Goal: Task Accomplishment & Management: Manage account settings

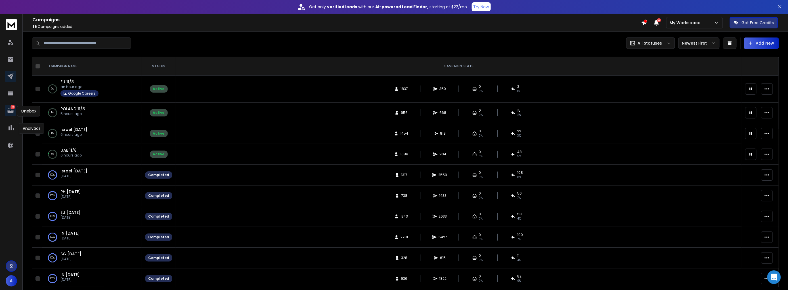
click at [10, 106] on link "18" at bounding box center [10, 110] width 11 height 11
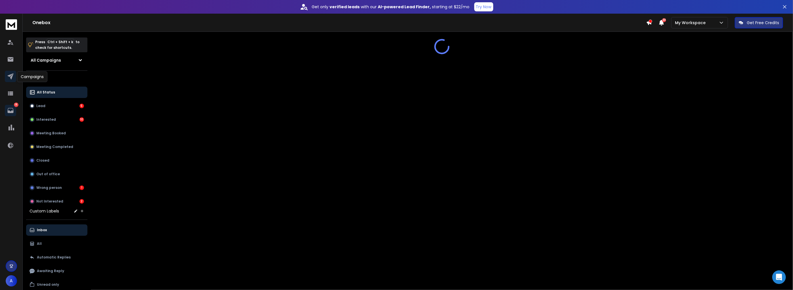
click at [8, 76] on icon at bounding box center [10, 76] width 6 height 6
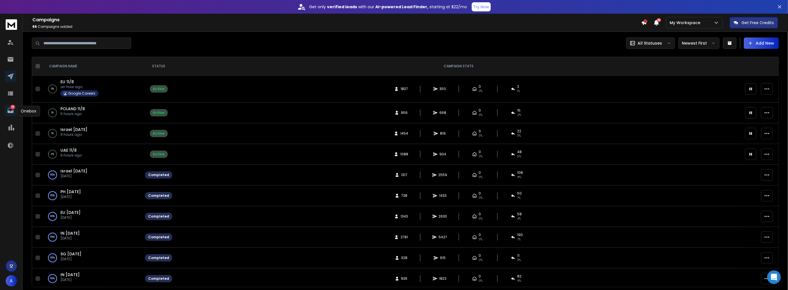
click at [12, 113] on icon at bounding box center [10, 110] width 6 height 5
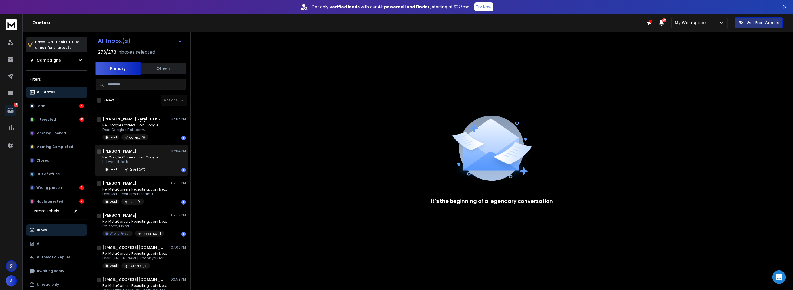
click at [153, 157] on p "Re: Google Careers: Join Google" at bounding box center [130, 157] width 56 height 5
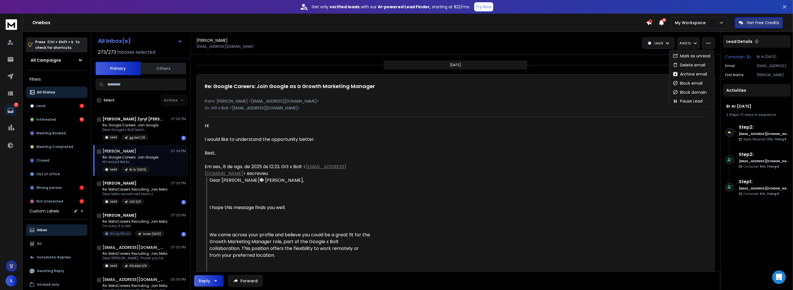
click at [713, 44] on button "button" at bounding box center [708, 42] width 12 height 11
click at [697, 55] on div "Mark as unread" at bounding box center [692, 56] width 38 height 6
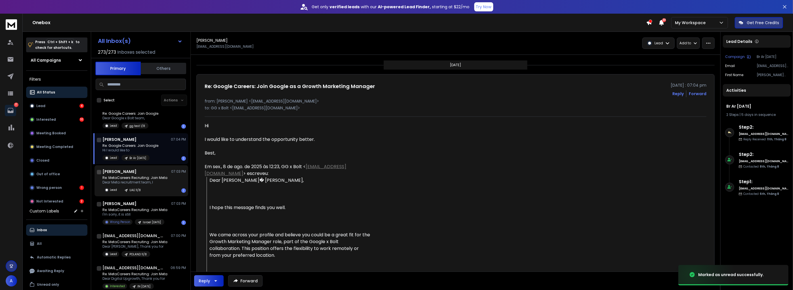
scroll to position [32, 0]
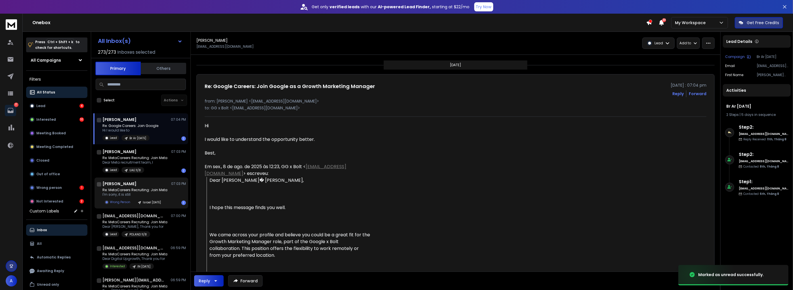
click at [148, 194] on p "I'm sorry, it is still" at bounding box center [134, 194] width 65 height 5
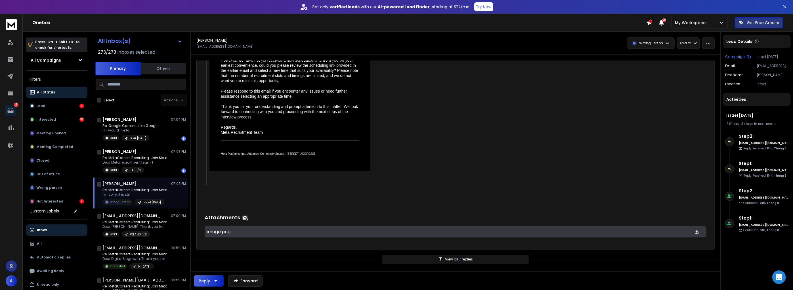
scroll to position [268, 0]
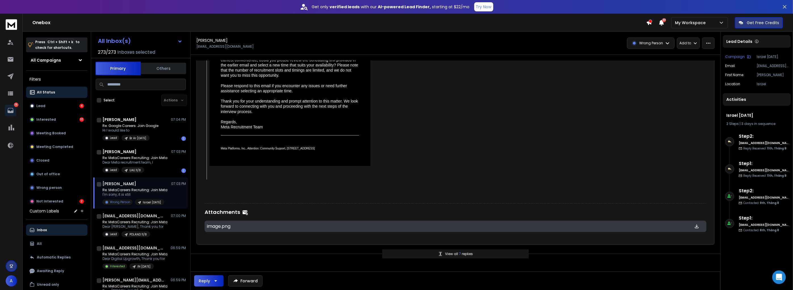
click at [445, 253] on p "View all 7 replies" at bounding box center [459, 254] width 28 height 5
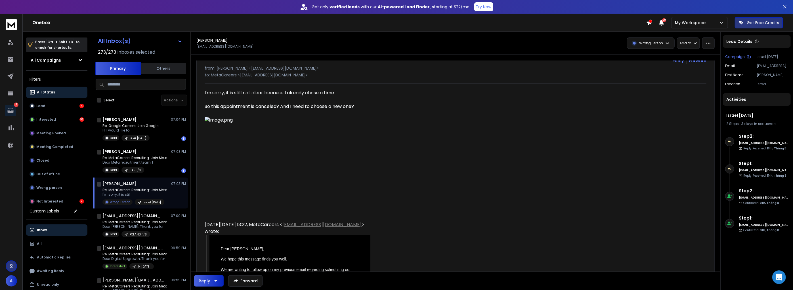
scroll to position [16, 0]
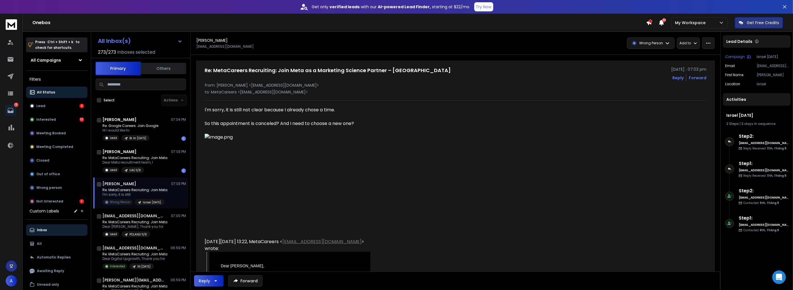
click at [219, 46] on p "guygutkin2079@gmail.com" at bounding box center [224, 46] width 57 height 5
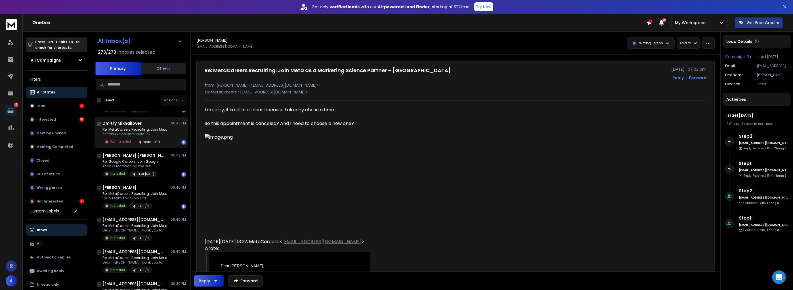
scroll to position [1325, 0]
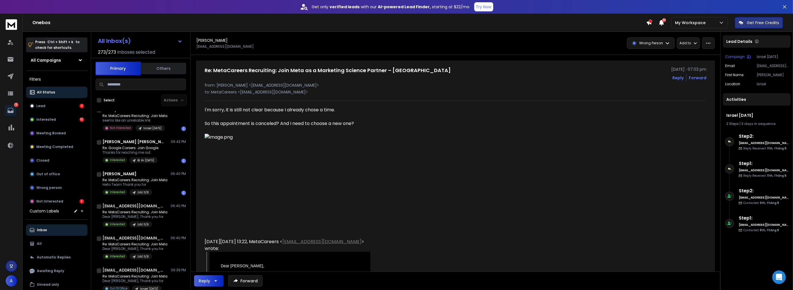
click at [126, 16] on div "Onebox 50 My Workspace Get Free Credits" at bounding box center [396, 23] width 793 height 18
click at [136, 95] on div "Select Actions" at bounding box center [140, 99] width 99 height 14
click at [137, 86] on input at bounding box center [141, 84] width 90 height 11
paste input "**********"
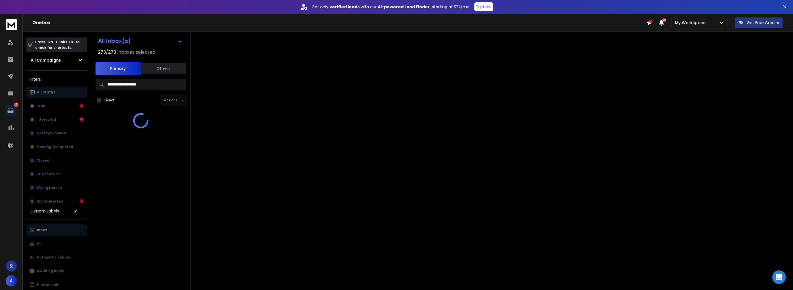
type input "**********"
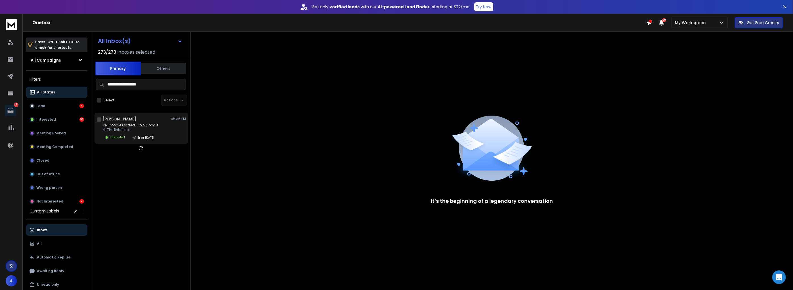
click at [138, 124] on p "Re: Google Careers: Join Google" at bounding box center [130, 125] width 56 height 5
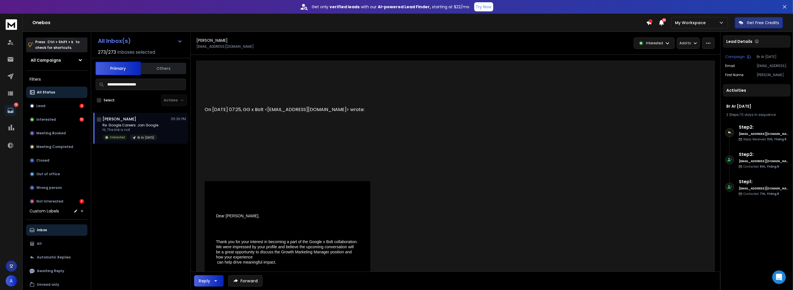
scroll to position [410, 0]
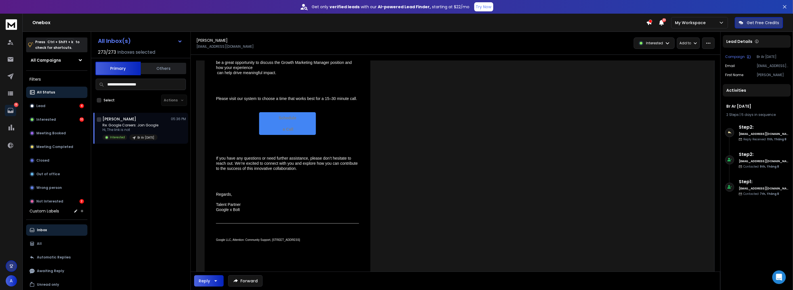
click at [284, 135] on link "Schedule a Call" at bounding box center [287, 123] width 57 height 23
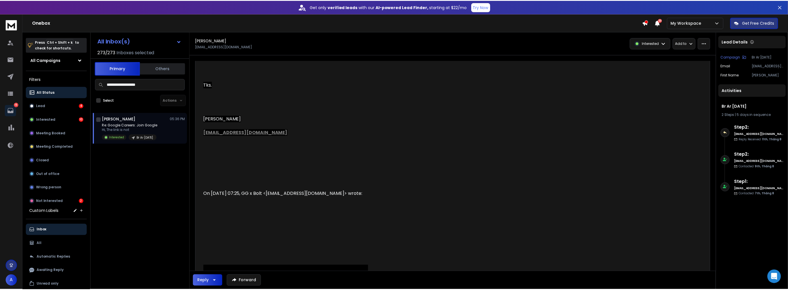
scroll to position [0, 0]
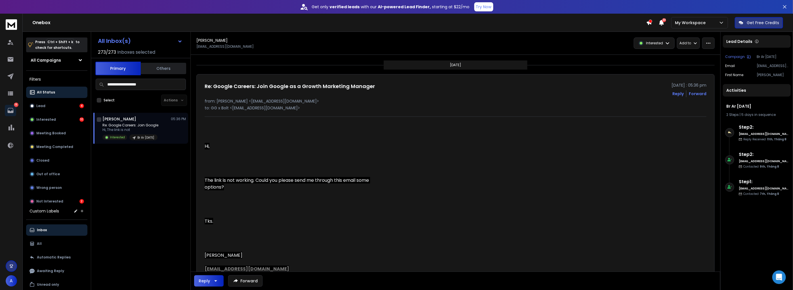
click at [276, 194] on div "Hi, The link is not working. Could you please send me through this email some o…" at bounding box center [288, 221] width 166 height 170
drag, startPoint x: 171, startPoint y: 87, endPoint x: 0, endPoint y: 79, distance: 171.1
click at [0, 79] on div "**********" at bounding box center [396, 168] width 793 height 308
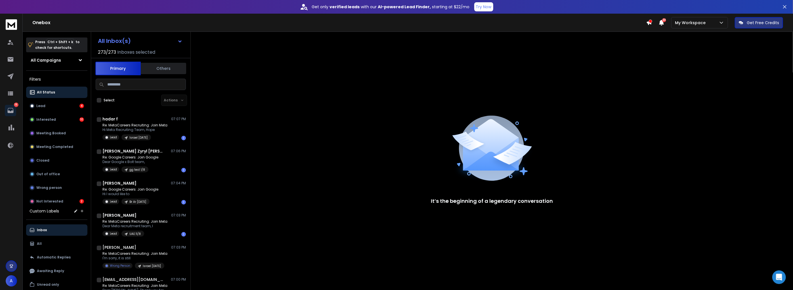
click at [413, 102] on div "It’s the beginning of a legendary conversation" at bounding box center [492, 155] width 602 height 246
click at [11, 72] on link at bounding box center [10, 76] width 11 height 11
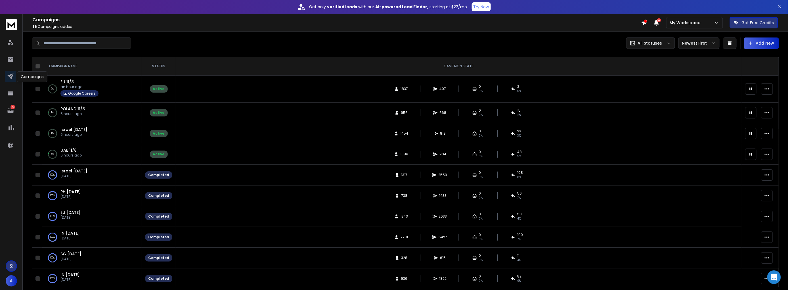
click at [315, 90] on div "1837 407 0 0% 2 0 %" at bounding box center [458, 88] width 559 height 9
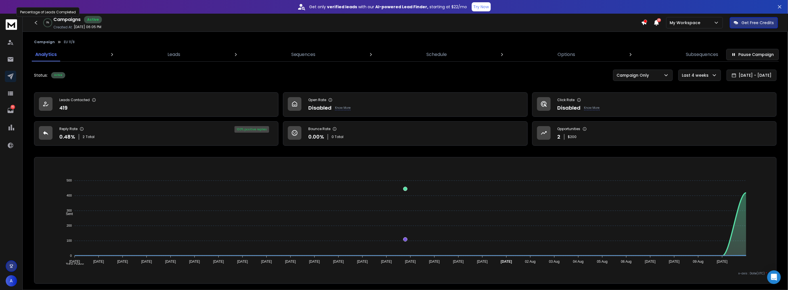
click at [32, 23] on div "0 % Campaigns Active Created At: Aug 11, 2025, 06:05 PM 50 My Workspace Get Fre…" at bounding box center [394, 23] width 788 height 18
click at [37, 23] on icon at bounding box center [36, 22] width 5 height 5
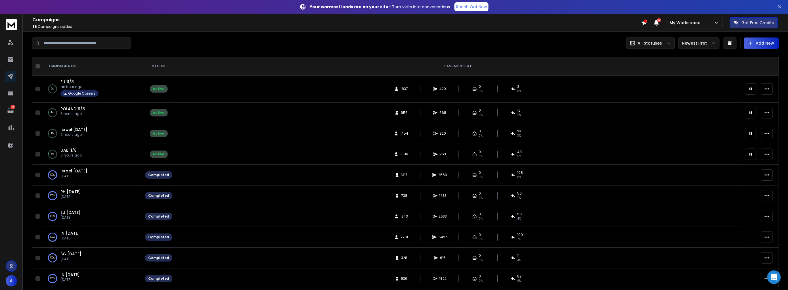
click at [405, 53] on div "Campaigns 66 Campaigns Added All Statuses Newest First Add New CAMPAIGN NAME ST…" at bounding box center [405, 162] width 747 height 250
click at [689, 18] on button "My Workspace" at bounding box center [694, 22] width 57 height 11
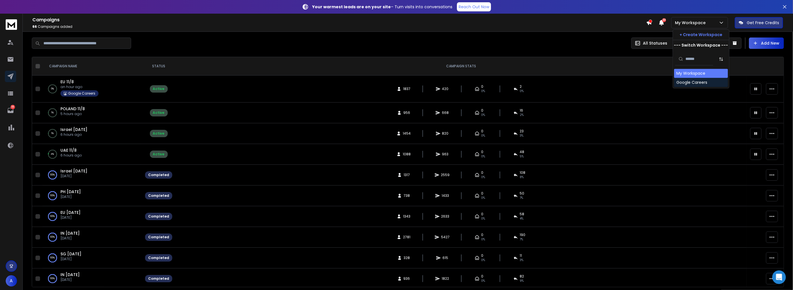
click at [688, 80] on div "Google Careers" at bounding box center [692, 82] width 31 height 6
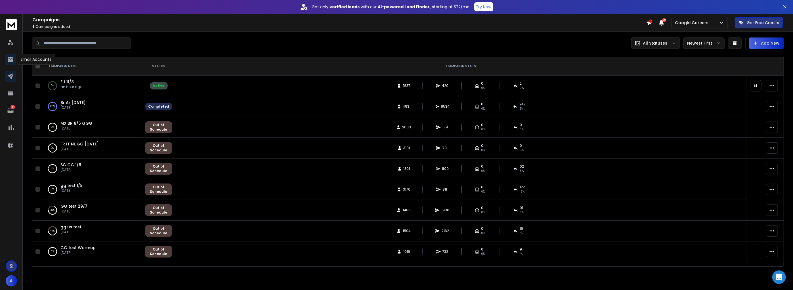
click at [11, 60] on icon at bounding box center [11, 59] width 6 height 5
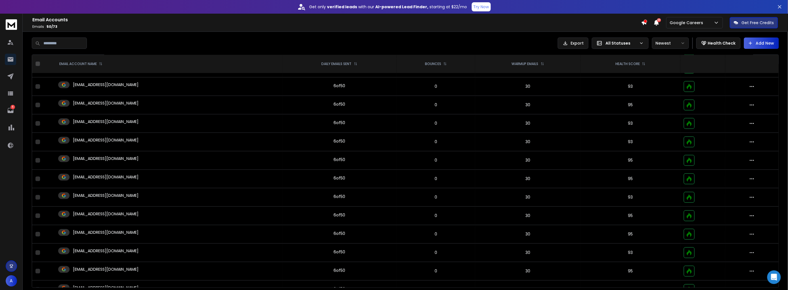
scroll to position [723, 0]
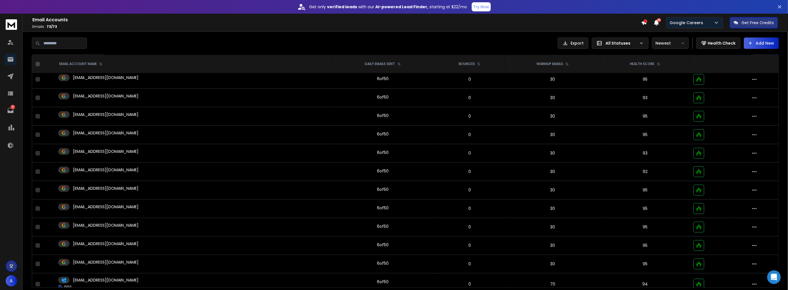
click at [686, 24] on p "Google Careers" at bounding box center [688, 23] width 36 height 6
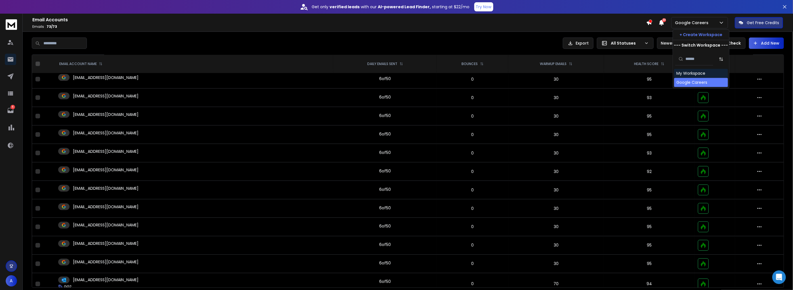
click at [691, 75] on div "My Workspace" at bounding box center [691, 73] width 29 height 6
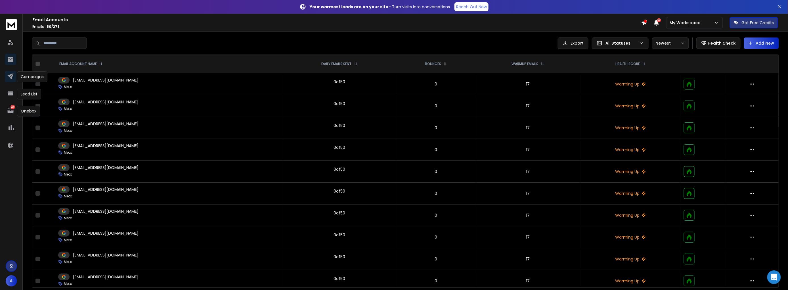
click at [9, 79] on icon at bounding box center [10, 76] width 7 height 7
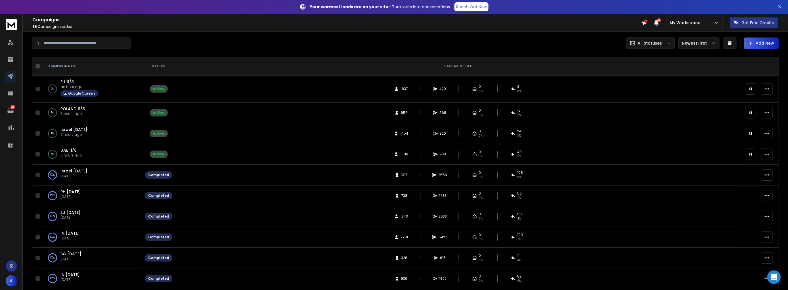
click at [391, 45] on div at bounding box center [219, 42] width 374 height 11
click at [1, 184] on div "23 A" at bounding box center [11, 153] width 23 height 279
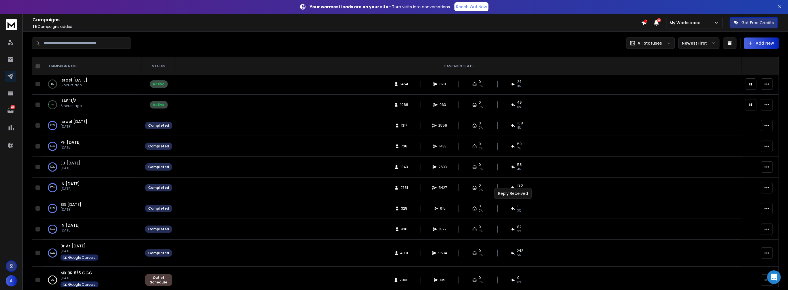
scroll to position [95, 0]
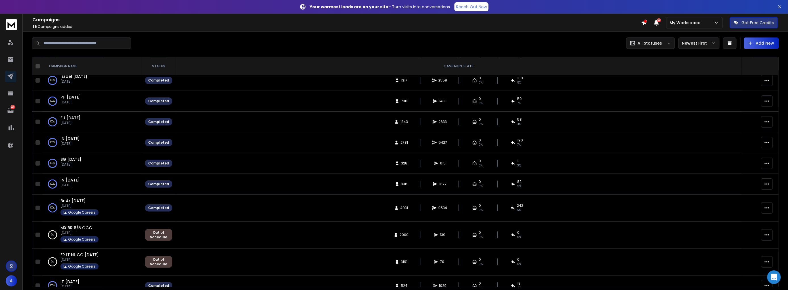
click at [0, 187] on div "23 A" at bounding box center [11, 153] width 23 height 279
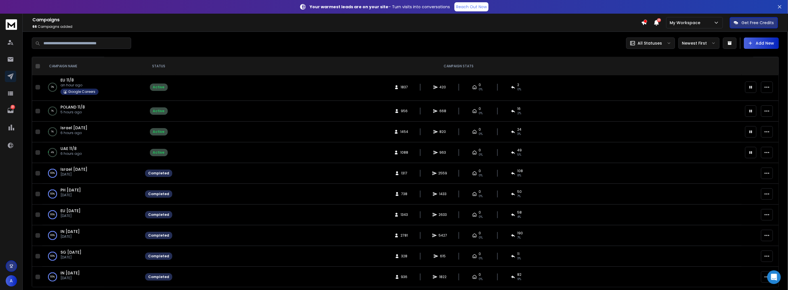
scroll to position [0, 0]
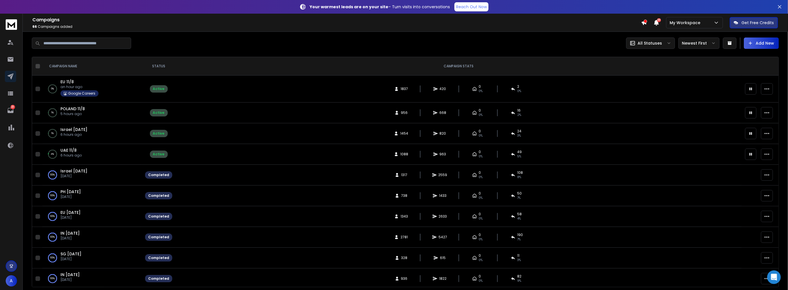
click at [0, 174] on div "23 A" at bounding box center [11, 153] width 23 height 279
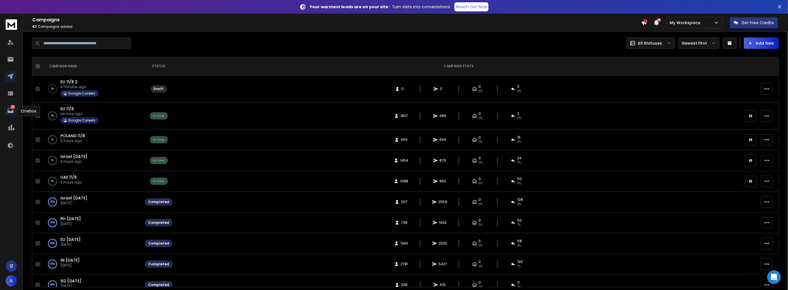
click at [13, 107] on p "26" at bounding box center [13, 107] width 5 height 5
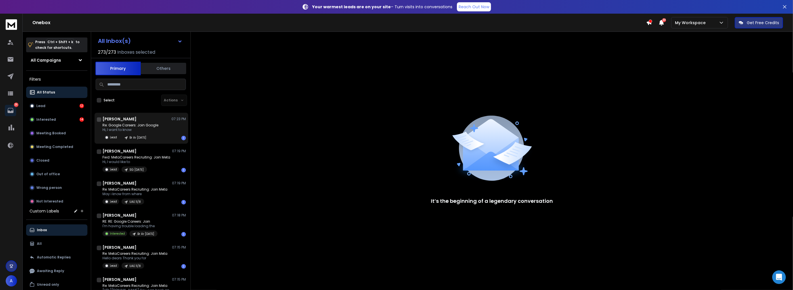
click at [138, 129] on p "Hi, I want to know" at bounding box center [130, 129] width 56 height 5
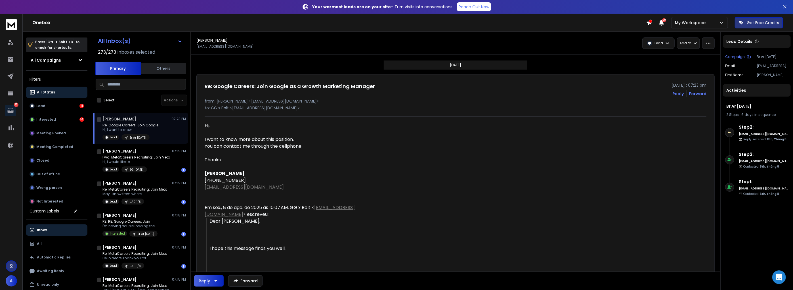
click at [709, 42] on icon "button" at bounding box center [708, 43] width 5 height 5
click at [689, 53] on div "Mark as unread" at bounding box center [692, 56] width 38 height 6
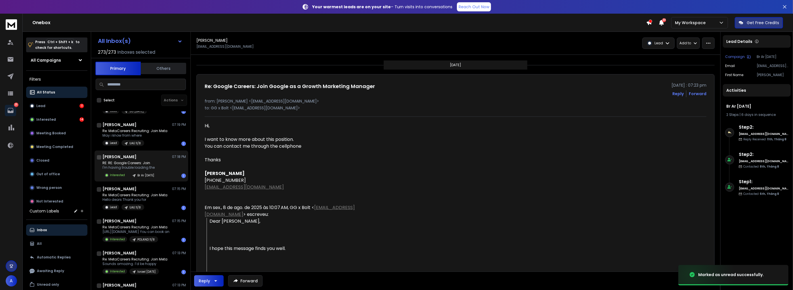
scroll to position [63, 0]
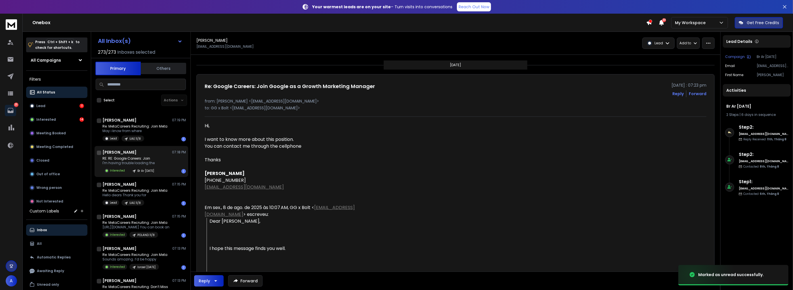
click at [146, 164] on p "I'm having trouble loading the" at bounding box center [129, 163] width 55 height 5
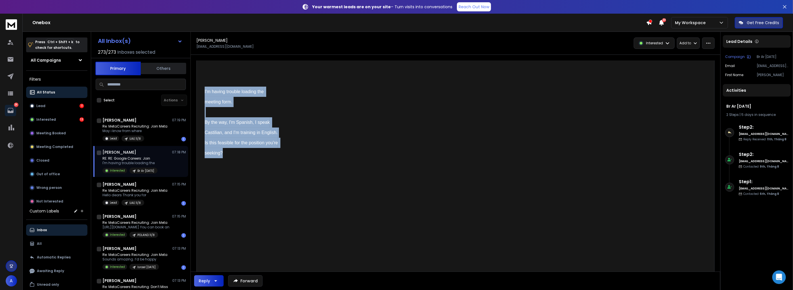
drag, startPoint x: 228, startPoint y: 154, endPoint x: 199, endPoint y: 91, distance: 69.9
copy div "I'm having trouble loading the meeting form. By the way, I'm Spanish, I speak C…"
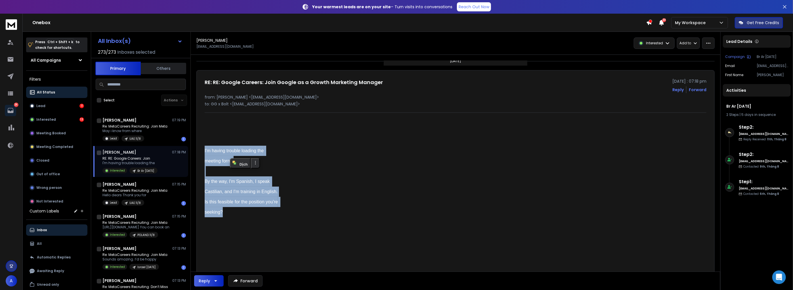
scroll to position [0, 0]
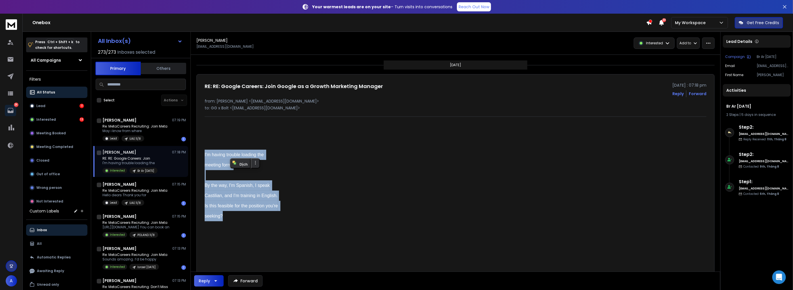
click at [710, 39] on button "button" at bounding box center [708, 42] width 12 height 11
click at [685, 54] on div "Mark as unread" at bounding box center [692, 56] width 38 height 6
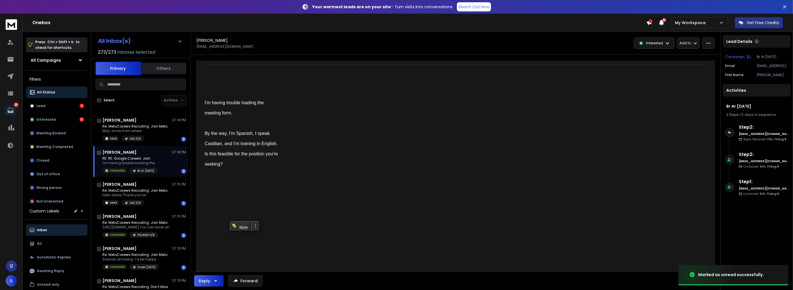
scroll to position [189, 0]
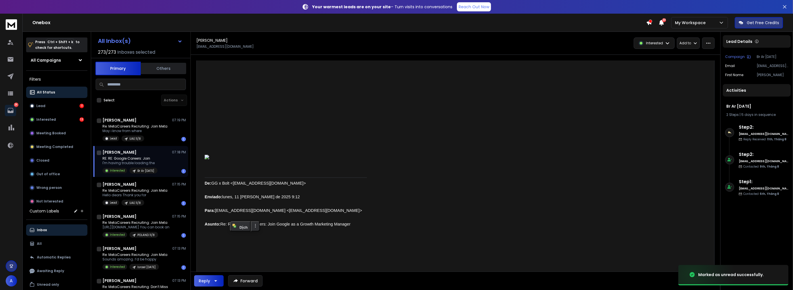
click at [206, 158] on img at bounding box center [288, 157] width 166 height 5
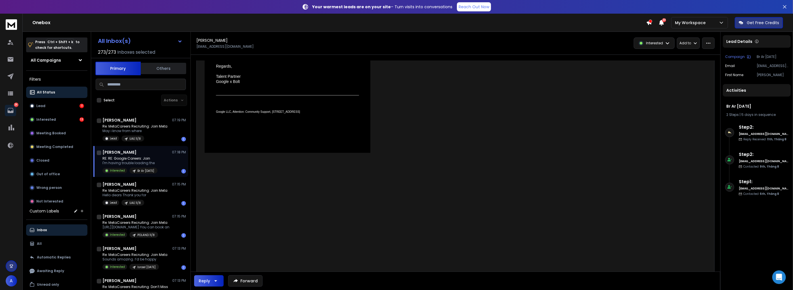
scroll to position [702, 0]
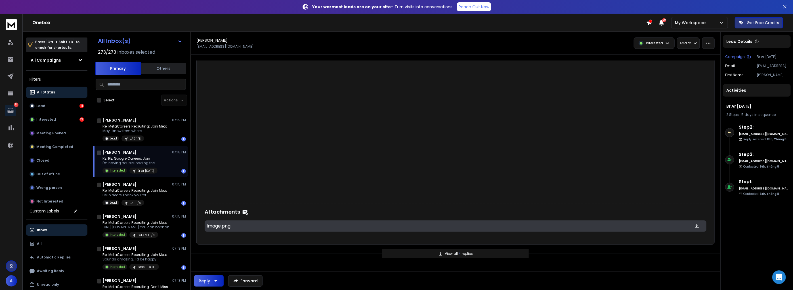
click at [696, 226] on icon at bounding box center [697, 226] width 6 height 6
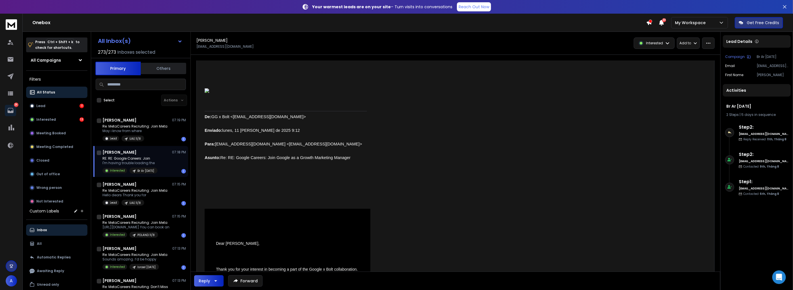
scroll to position [134, 0]
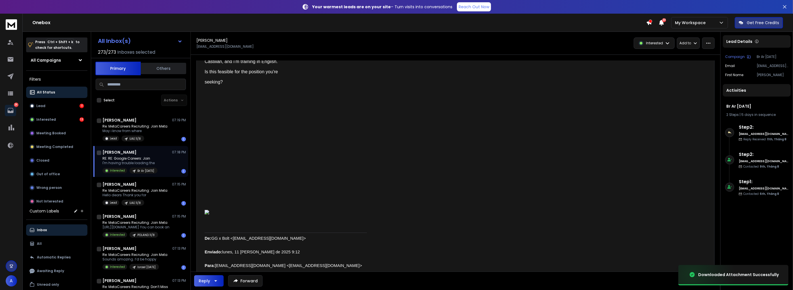
click at [224, 45] on p "goramirez2010@hotmail.com" at bounding box center [224, 46] width 57 height 5
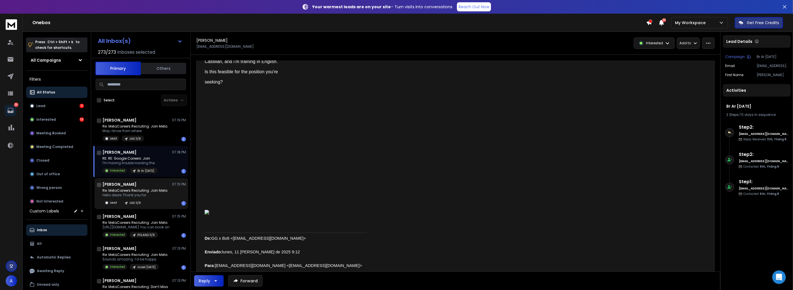
click at [135, 190] on p "Re: MetaCareers Recruiting: Join Meta" at bounding box center [134, 190] width 65 height 5
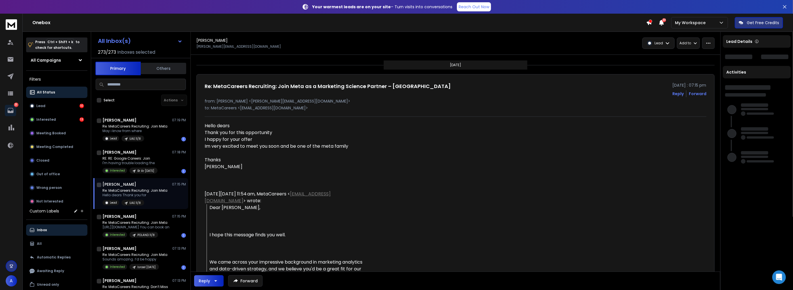
click at [709, 43] on icon "button" at bounding box center [708, 43] width 5 height 5
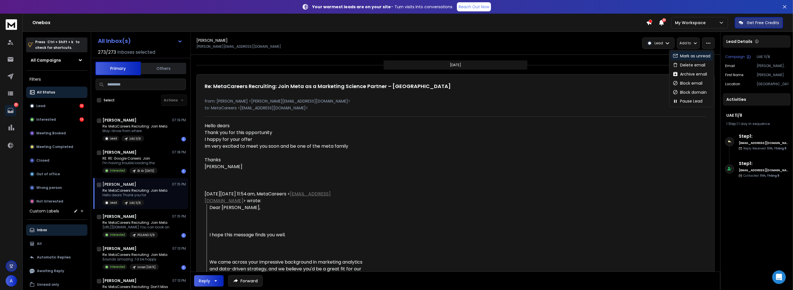
click at [693, 55] on div "Mark as unread" at bounding box center [692, 56] width 38 height 6
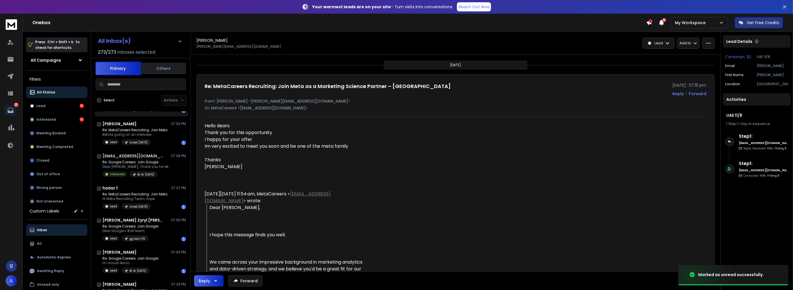
scroll to position [347, 0]
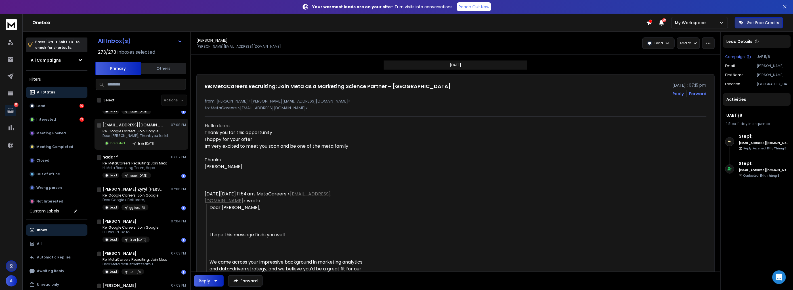
click at [148, 138] on div "Re: Google Careers: Join Google Dear Bruno, Thank you for letting Interested Br…" at bounding box center [136, 137] width 68 height 17
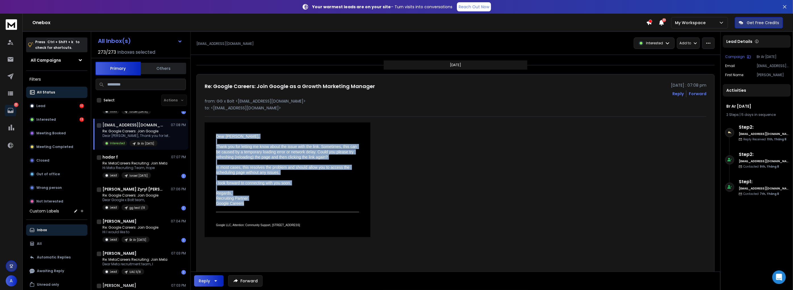
drag, startPoint x: 215, startPoint y: 135, endPoint x: 259, endPoint y: 204, distance: 81.8
click at [259, 204] on td "Dear Bruno, Thank you for letting me know about the issue with the link. Someti…" at bounding box center [287, 175] width 154 height 95
copy div "Dear Bruno, Thank you for letting me know about the issue with the link. Someti…"
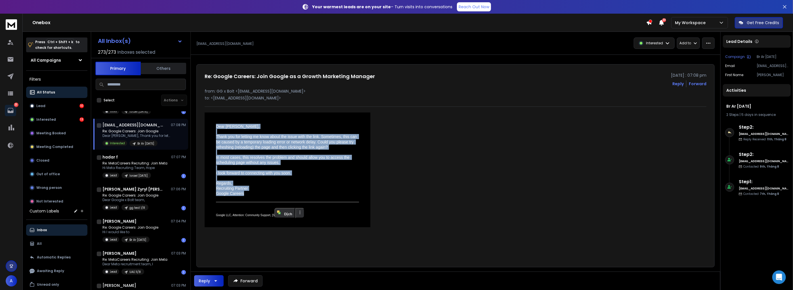
scroll to position [32, 0]
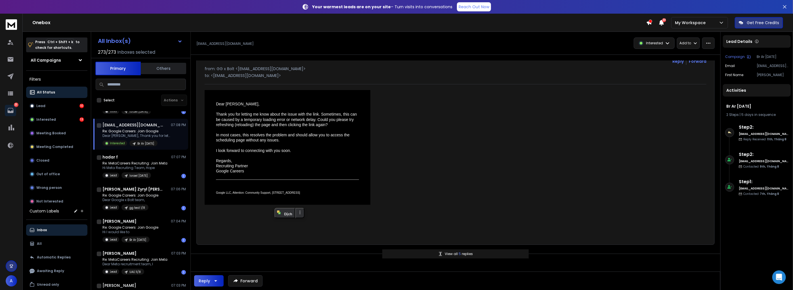
click at [466, 252] on p "View all 5 replies" at bounding box center [459, 254] width 28 height 5
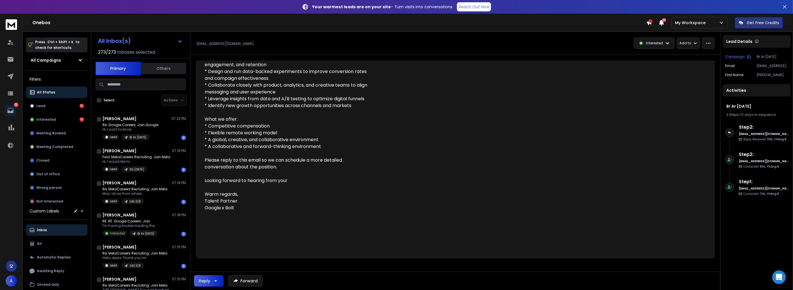
scroll to position [0, 0]
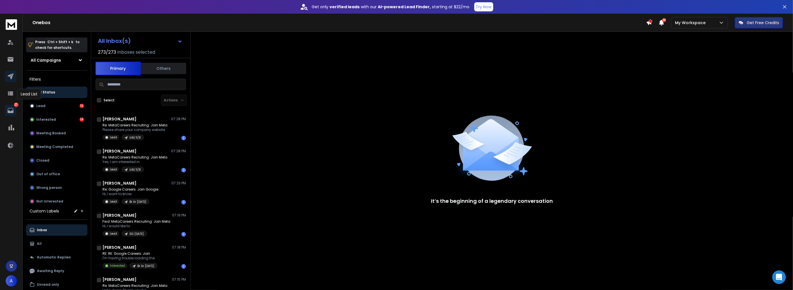
click at [12, 78] on icon at bounding box center [10, 76] width 6 height 6
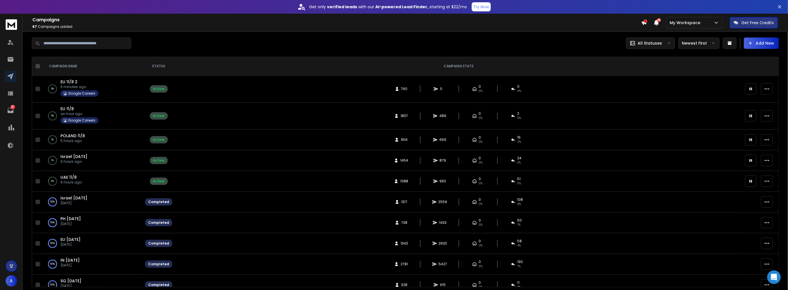
click at [372, 32] on div "Campaigns 67 Campaigns added 50 My Workspace Get Free Credits" at bounding box center [394, 23] width 788 height 18
click at [397, 35] on div "Campaigns 67 Campaigns Added All Statuses Newest First Add New CAMPAIGN NAME ST…" at bounding box center [405, 162] width 765 height 261
